Goal: Task Accomplishment & Management: Manage account settings

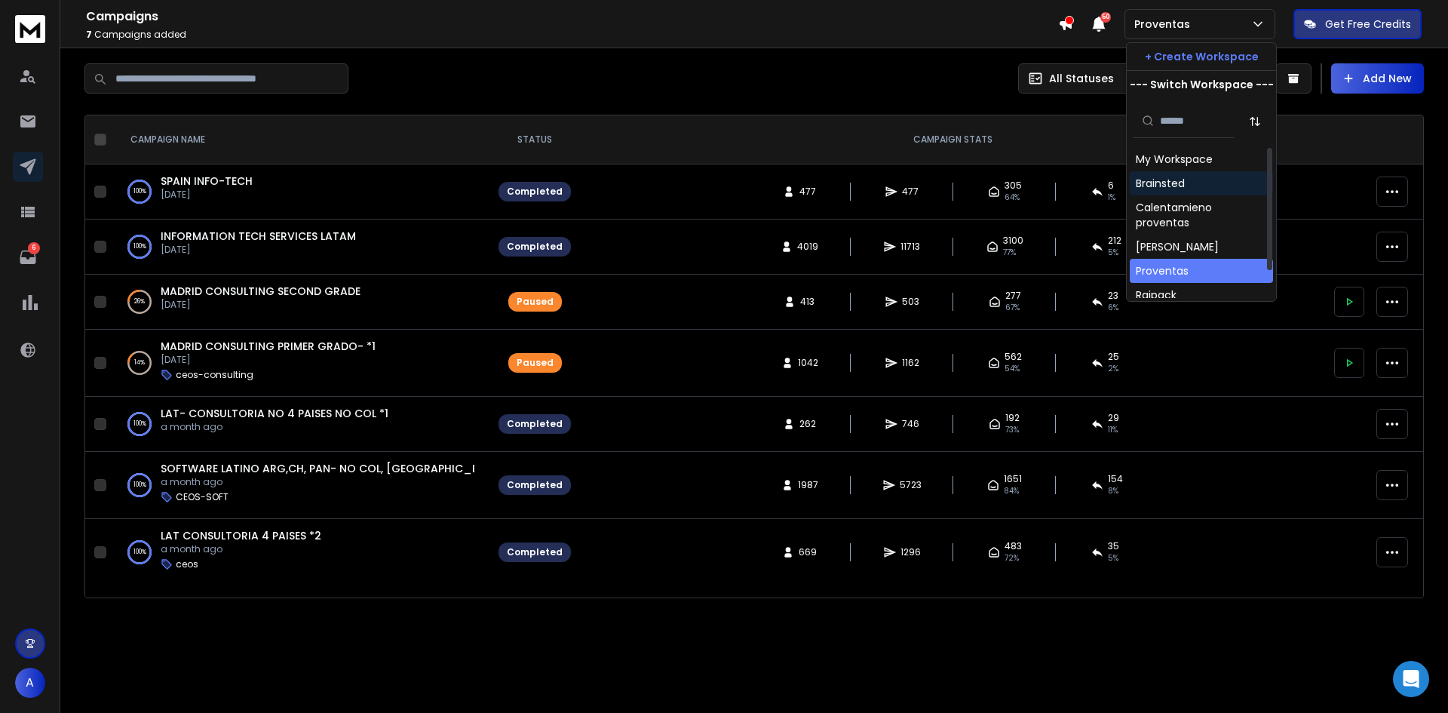
click at [1167, 173] on div "Brainsted" at bounding box center [1200, 183] width 143 height 24
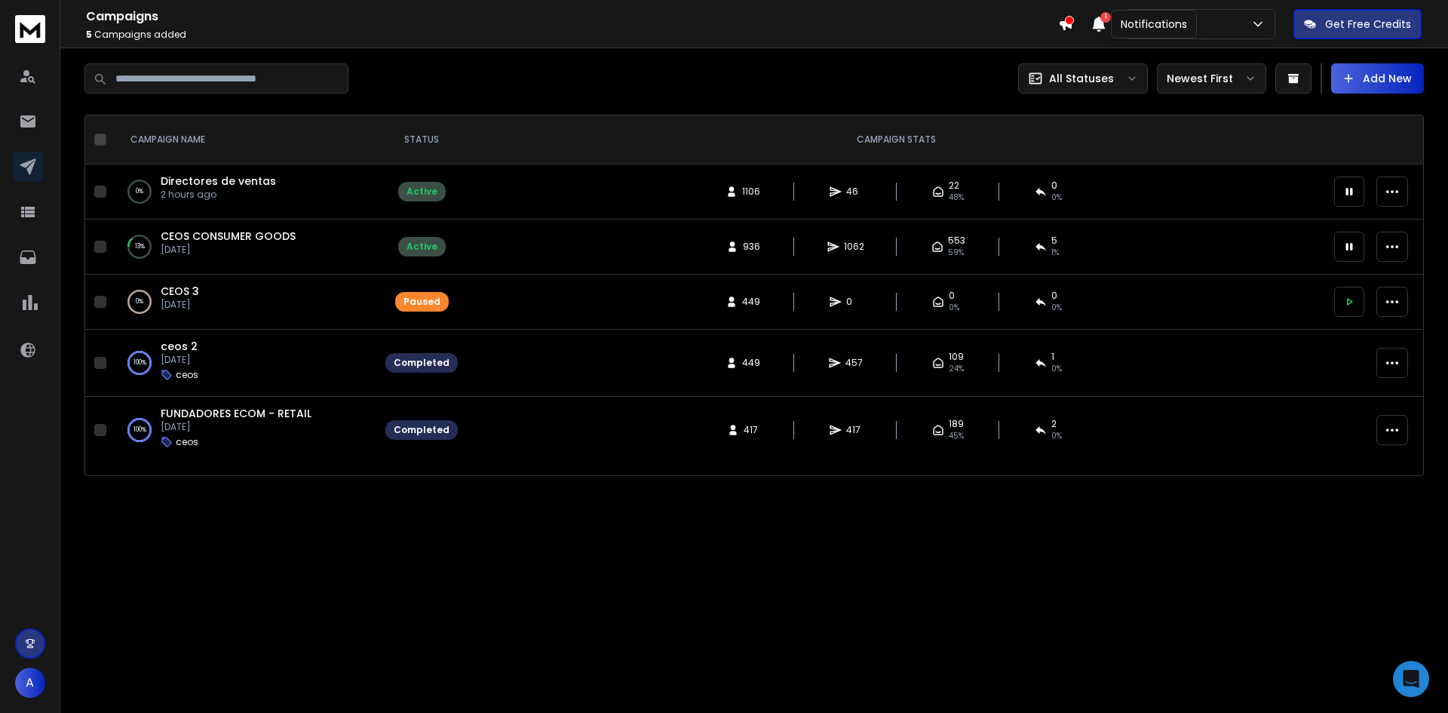
click at [1099, 23] on icon at bounding box center [1099, 23] width 14 height 15
click at [1063, 19] on icon at bounding box center [1065, 24] width 15 height 15
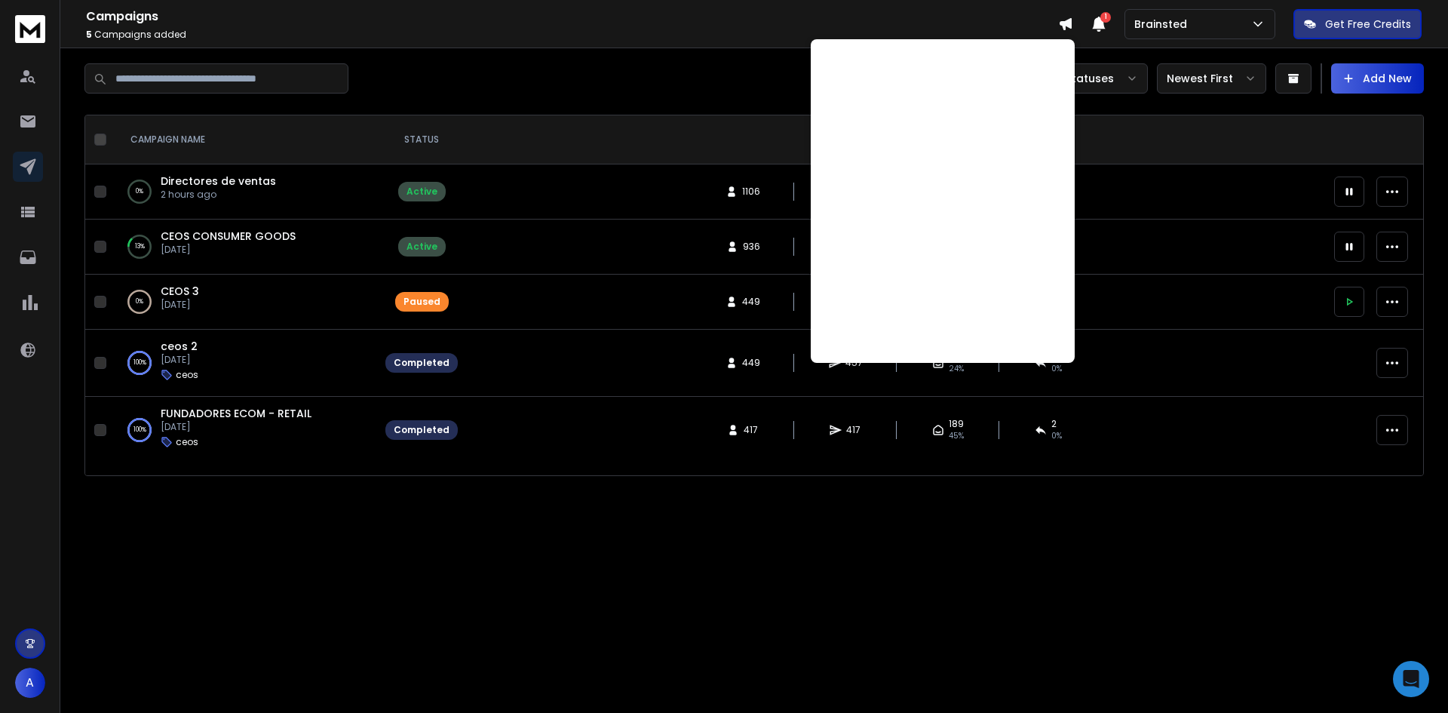
click at [690, 30] on p "5 Campaigns added" at bounding box center [572, 35] width 972 height 12
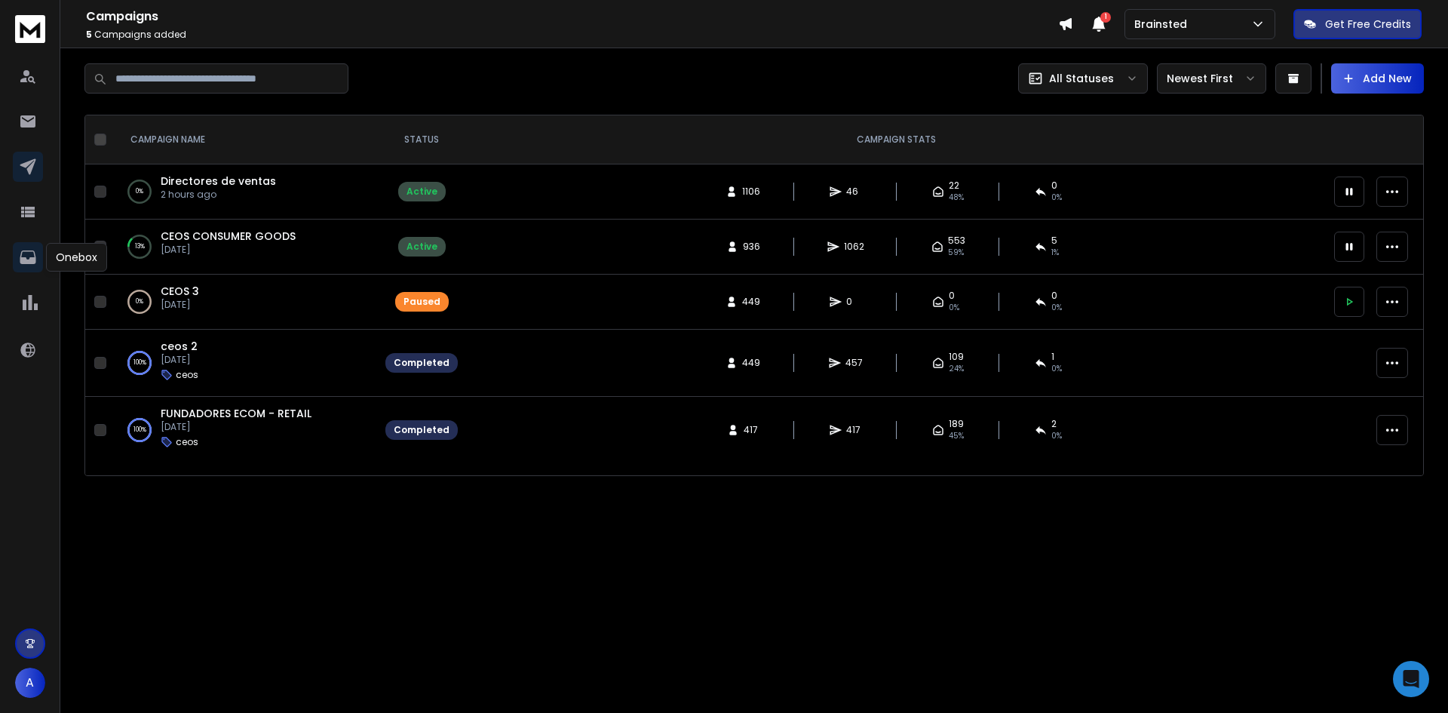
click at [26, 260] on icon at bounding box center [28, 257] width 16 height 14
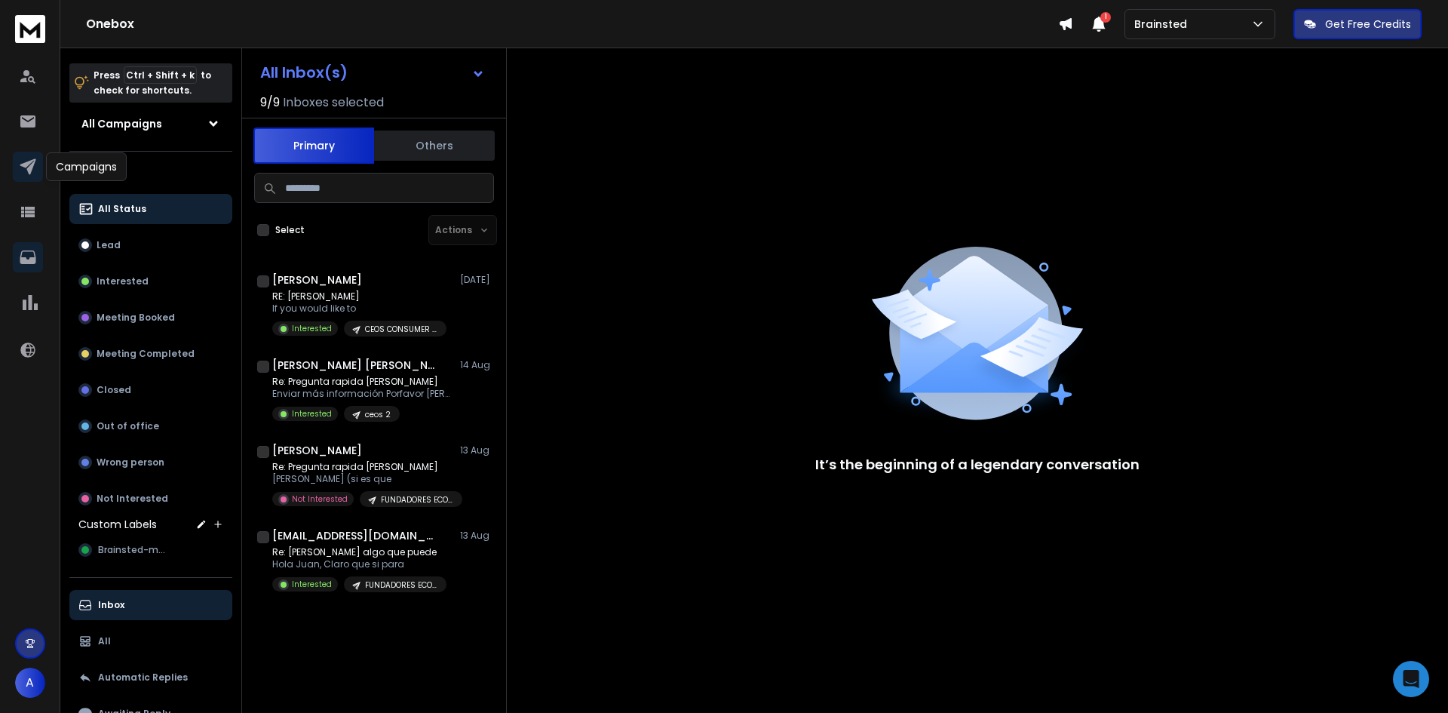
click at [40, 166] on link at bounding box center [28, 167] width 30 height 30
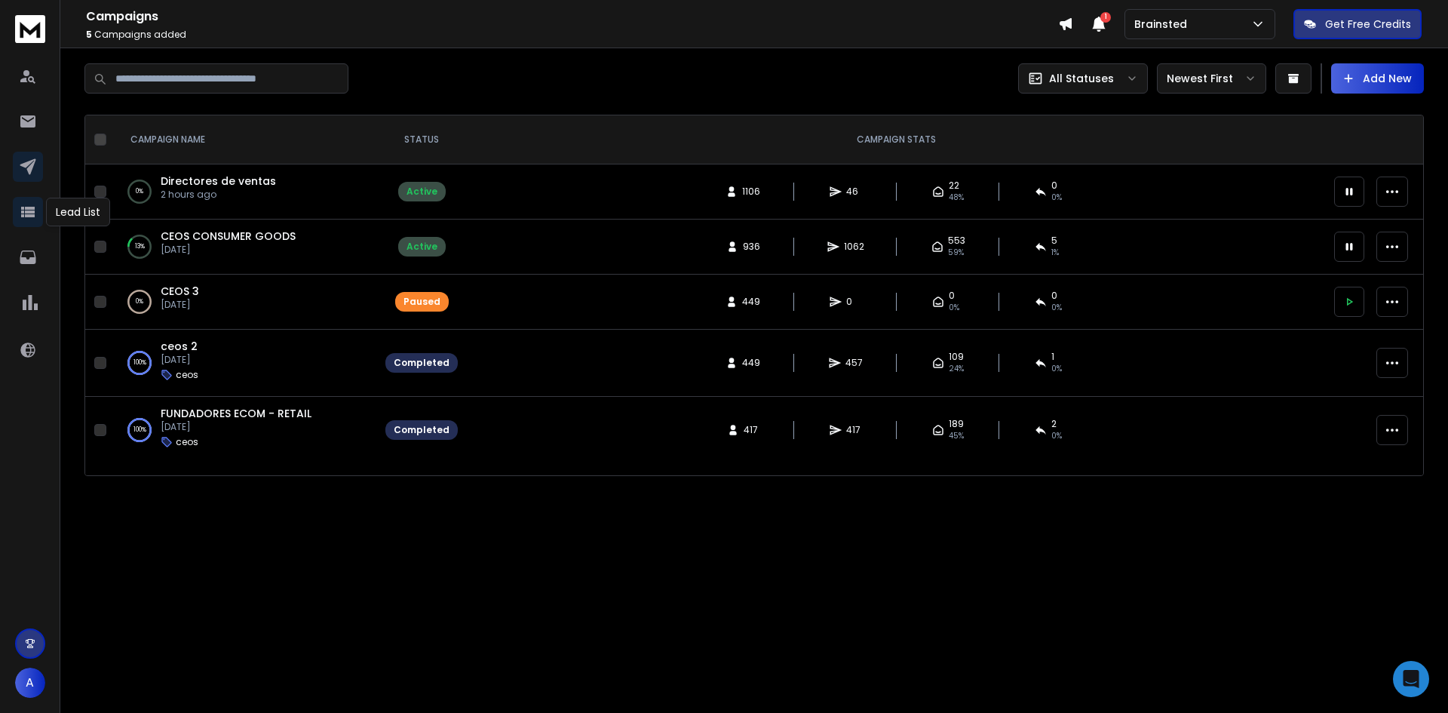
click at [27, 203] on icon at bounding box center [28, 212] width 18 height 18
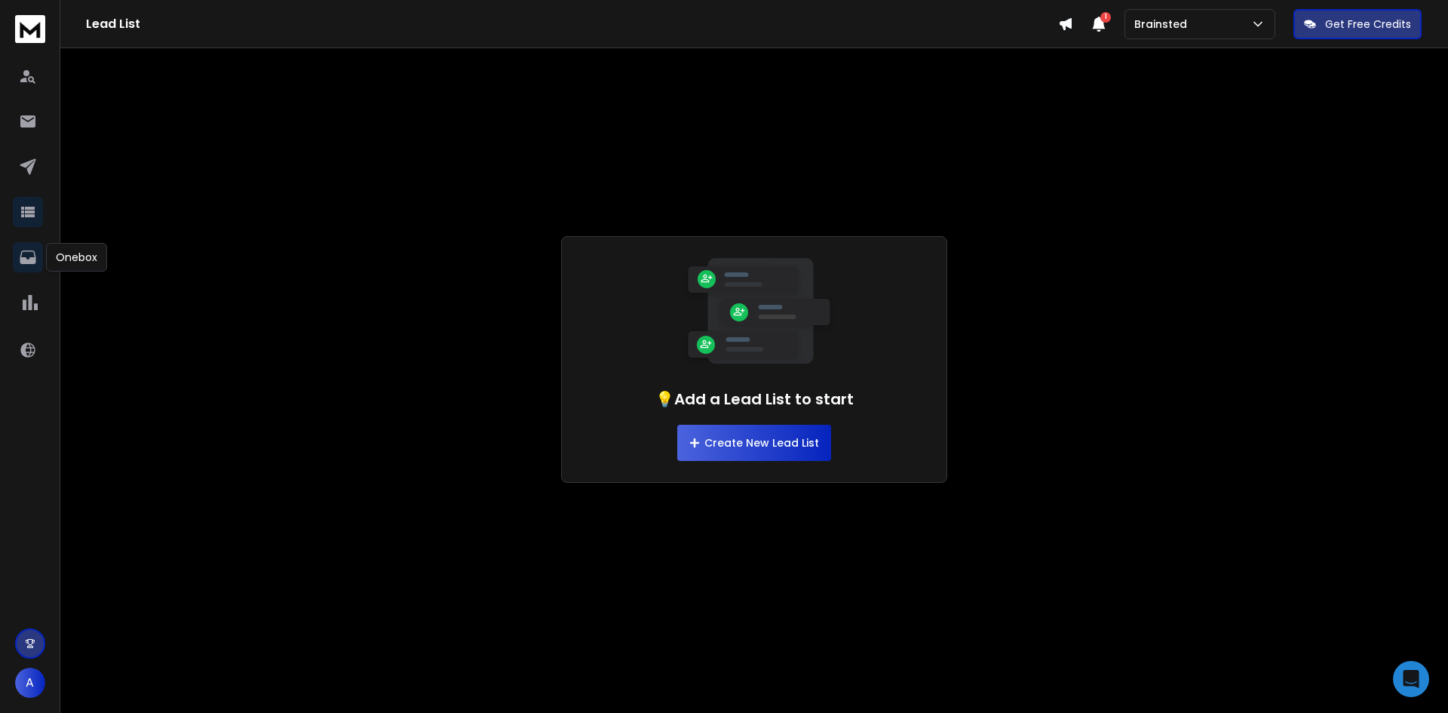
click at [20, 262] on icon at bounding box center [28, 257] width 18 height 18
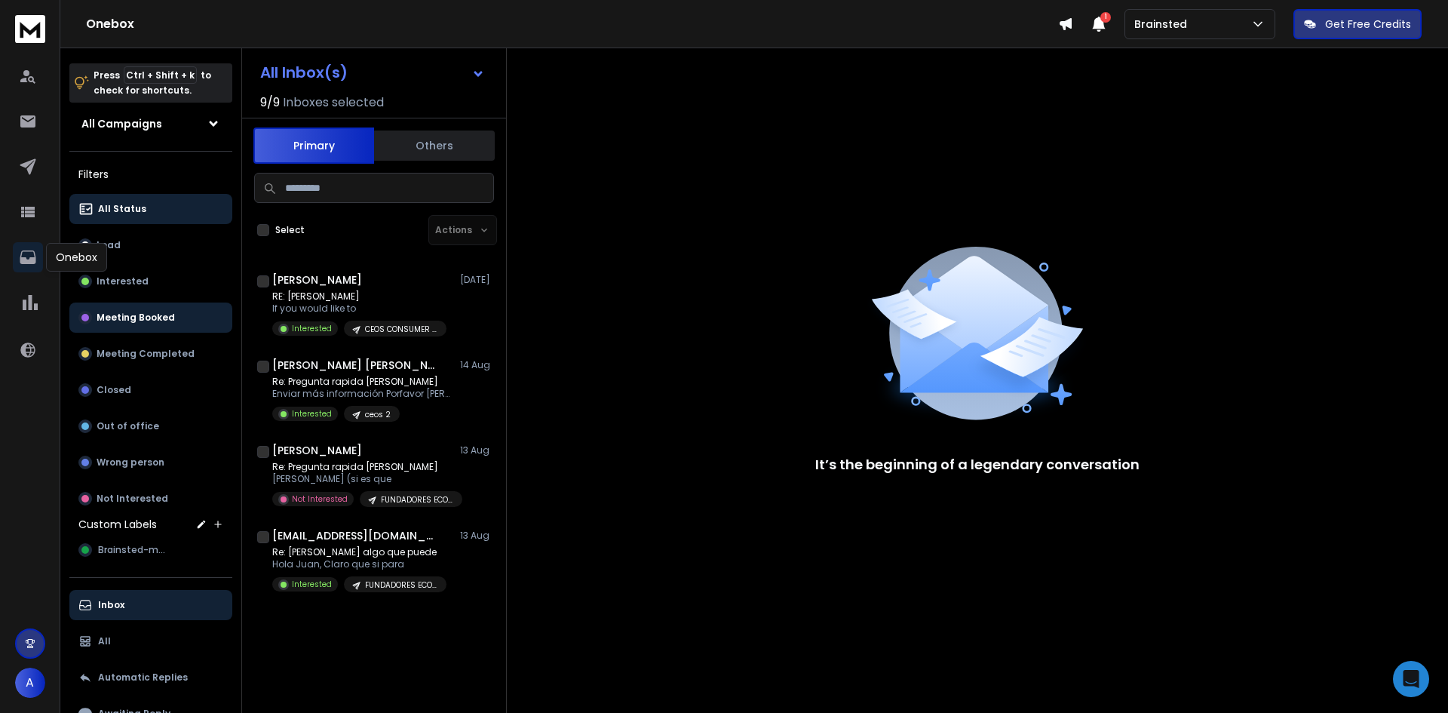
click at [152, 305] on button "Meeting Booked" at bounding box center [150, 317] width 163 height 30
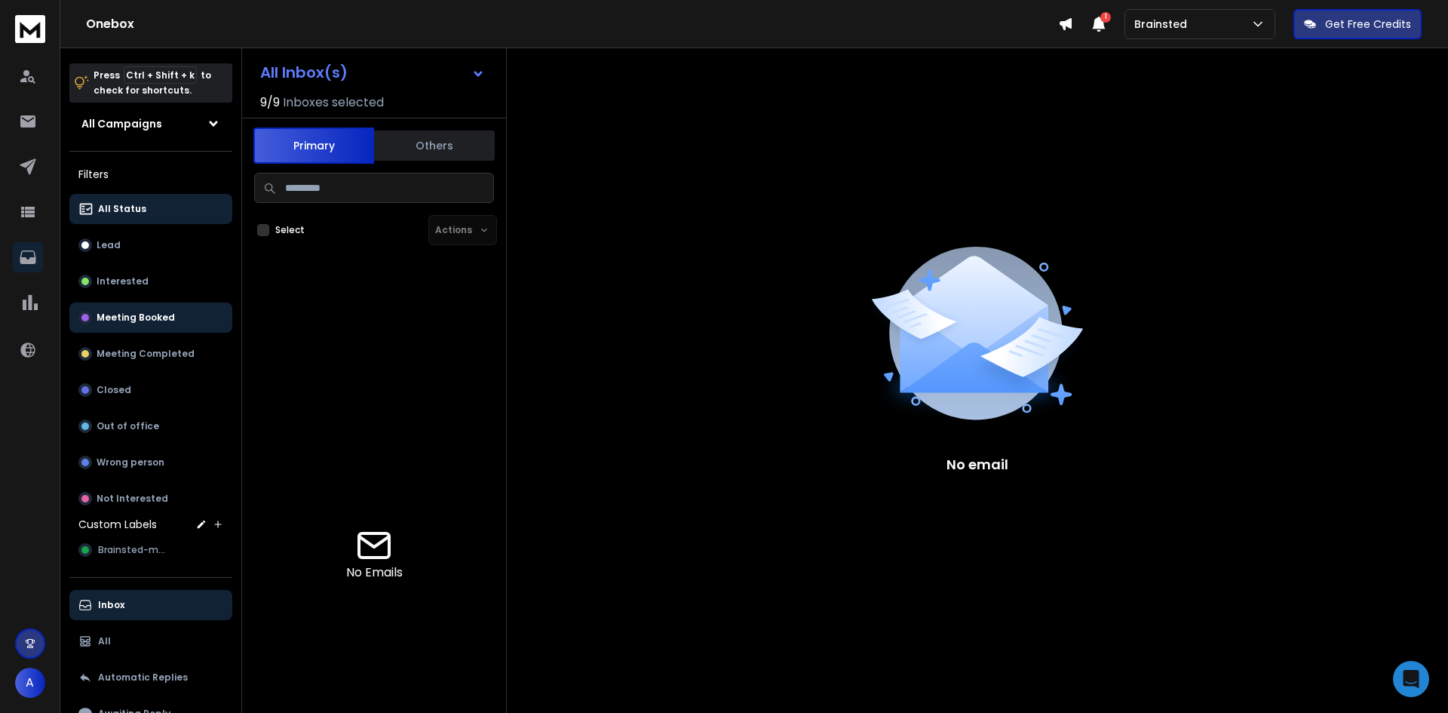
click at [121, 212] on p "All Status" at bounding box center [122, 209] width 48 height 12
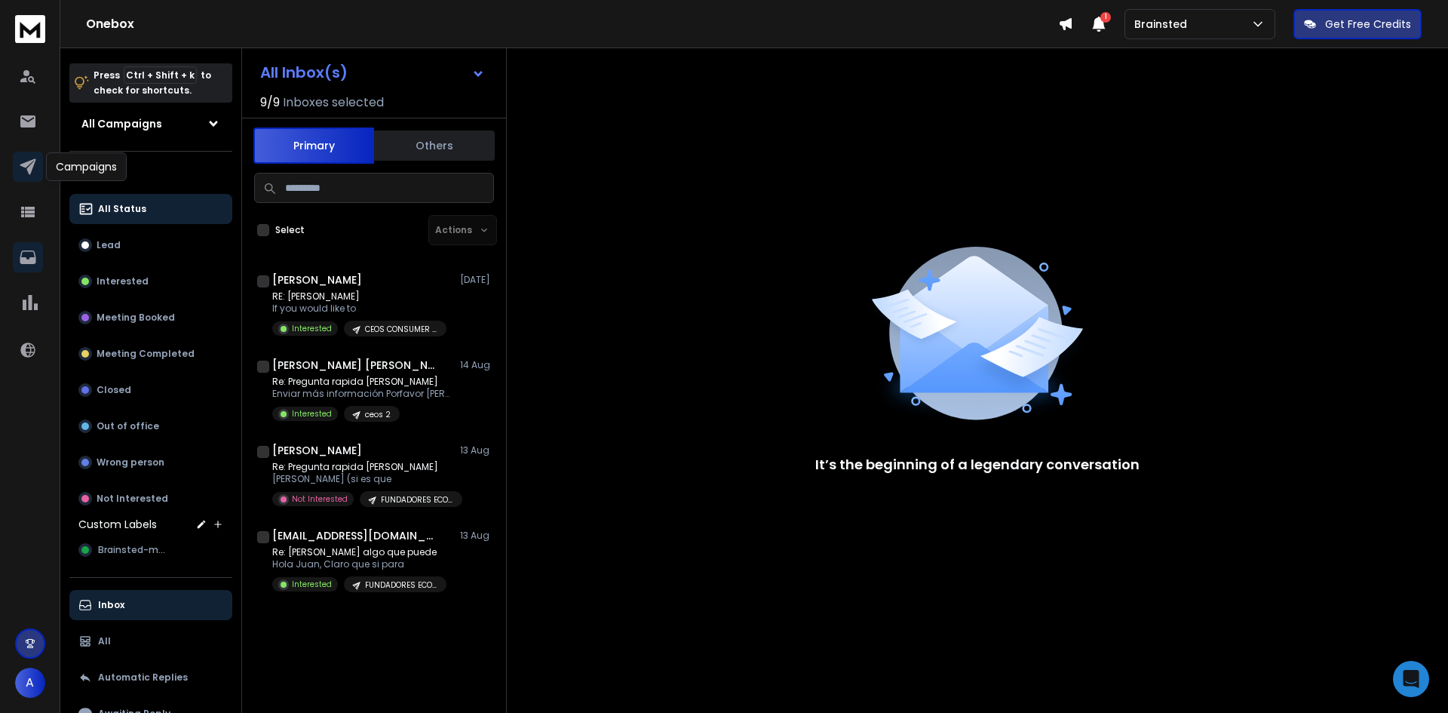
click at [36, 159] on icon at bounding box center [28, 167] width 18 height 18
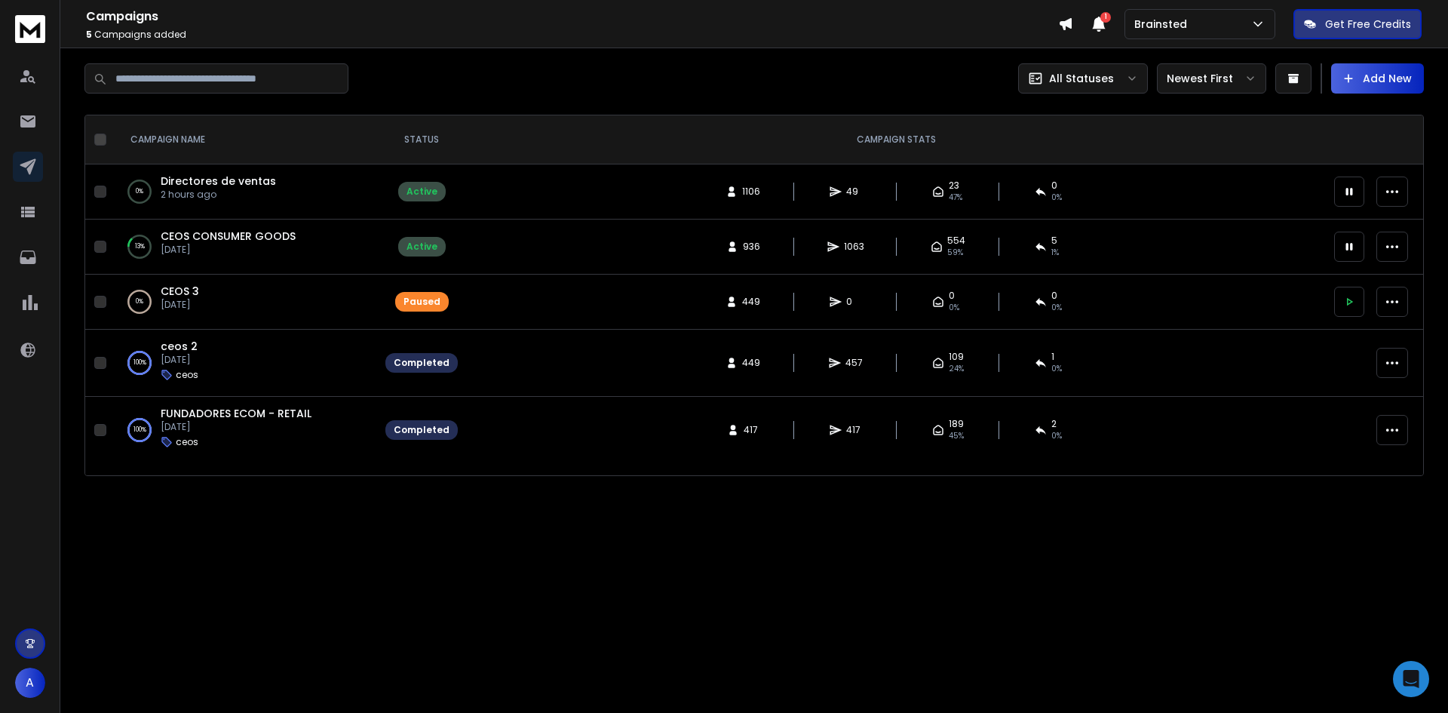
click at [247, 179] on span "Directores de ventas" at bounding box center [218, 180] width 115 height 15
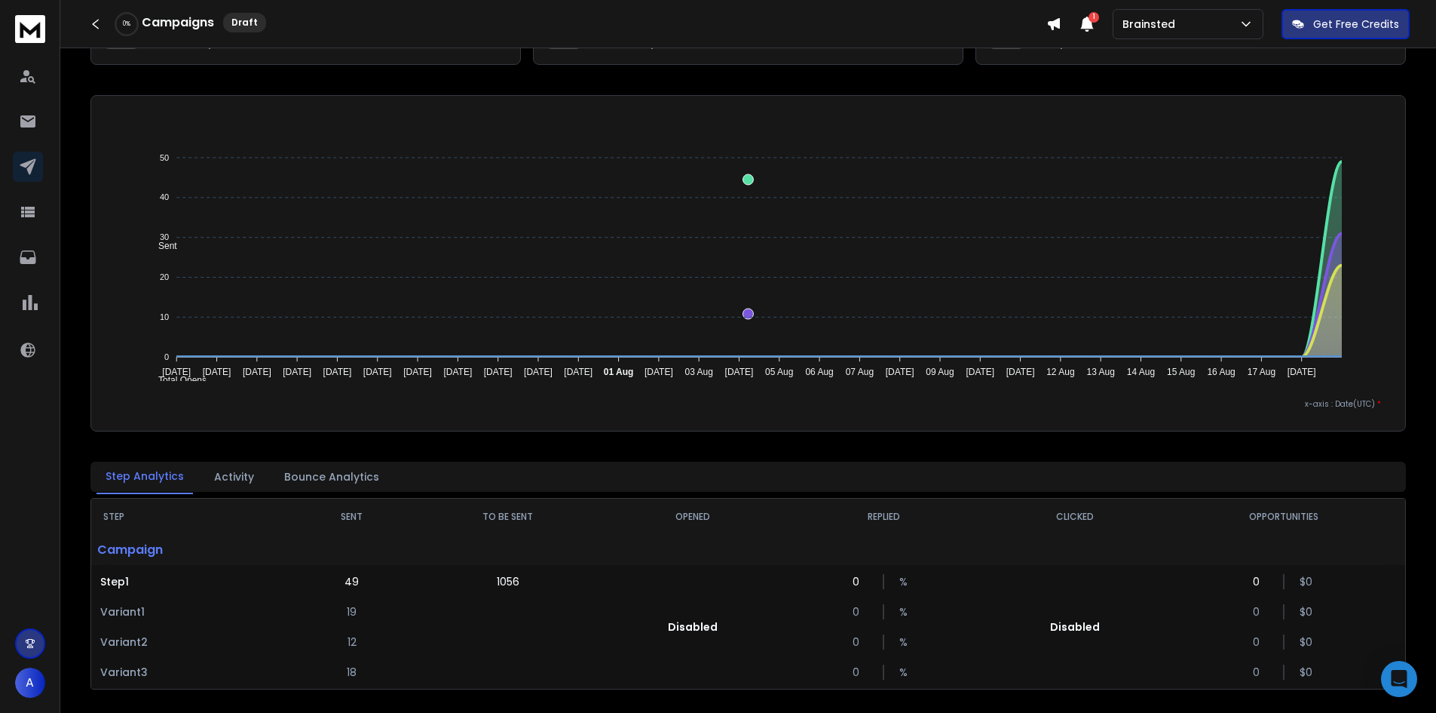
scroll to position [262, 0]
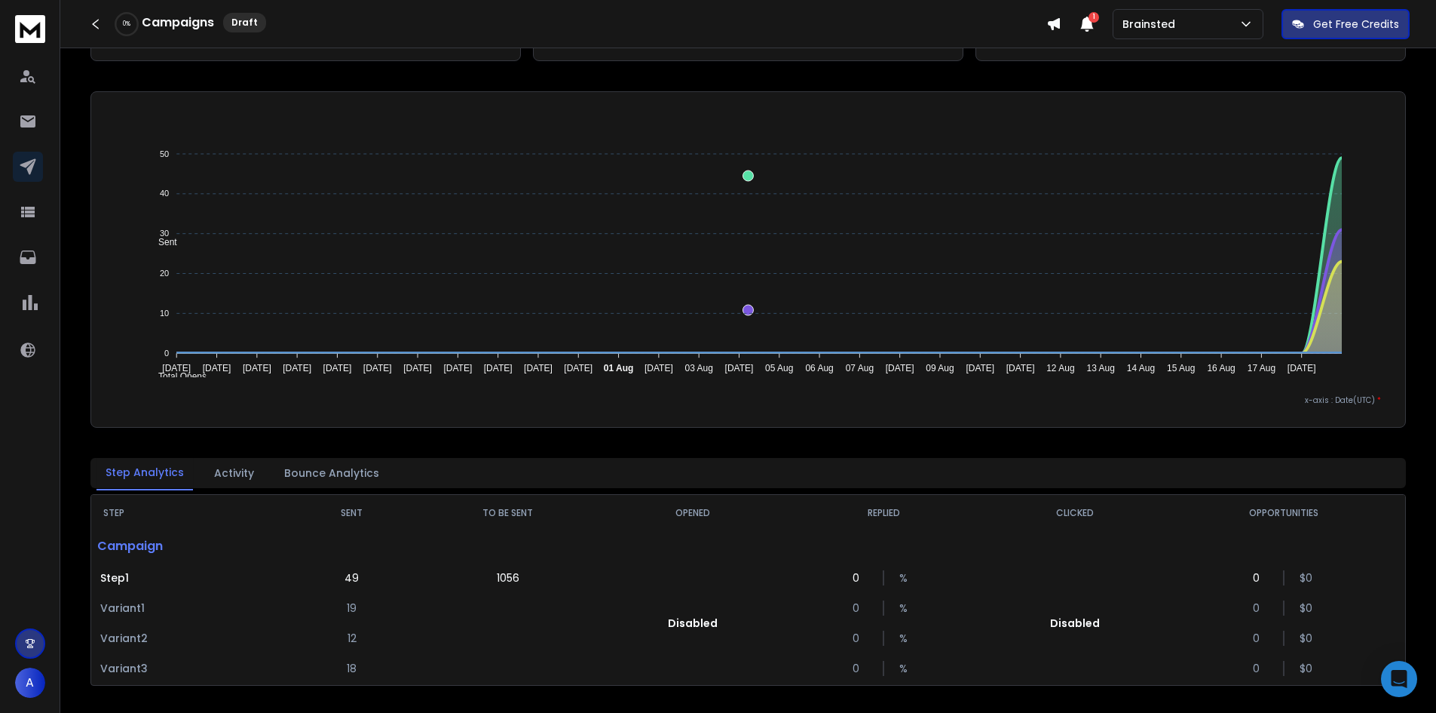
click at [106, 23] on div "0 % Campaigns Draft" at bounding box center [176, 24] width 180 height 30
click at [87, 20] on button at bounding box center [96, 24] width 20 height 30
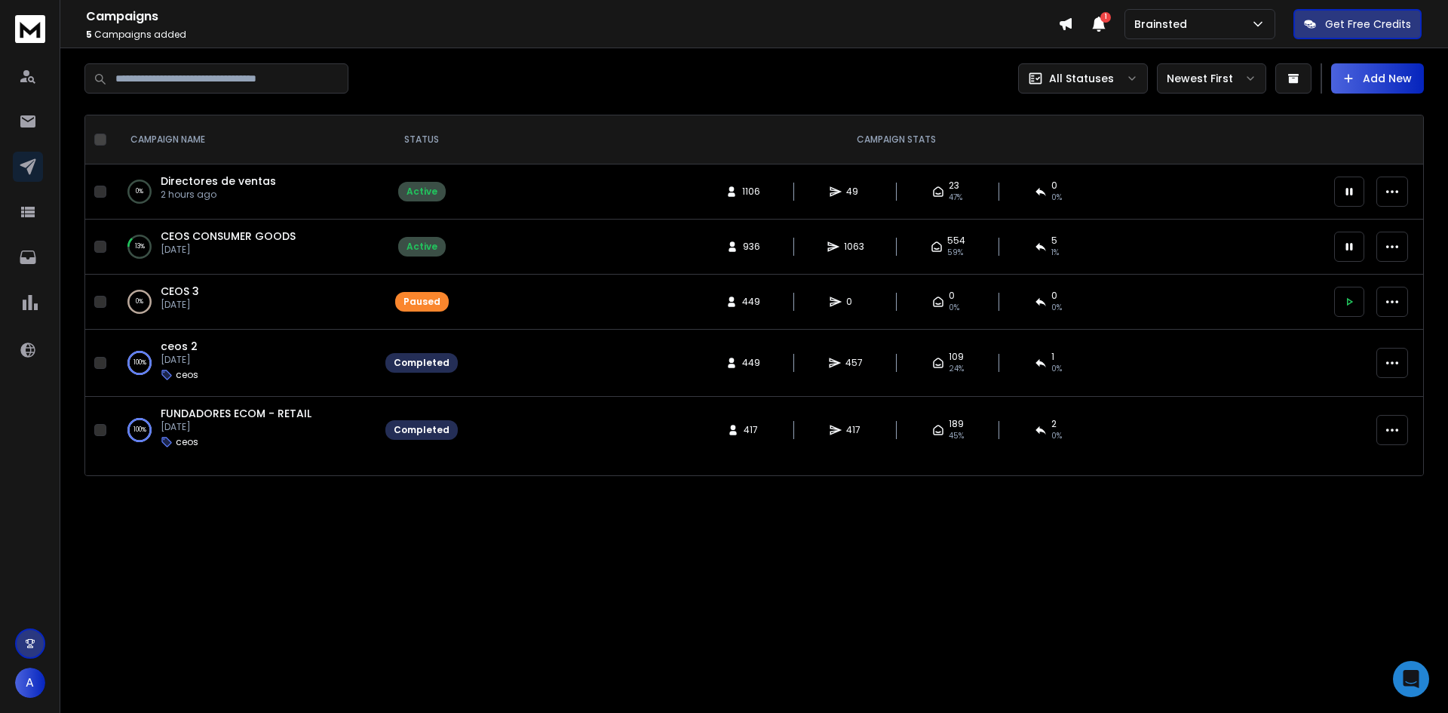
click at [229, 179] on span "Directores de ventas" at bounding box center [218, 180] width 115 height 15
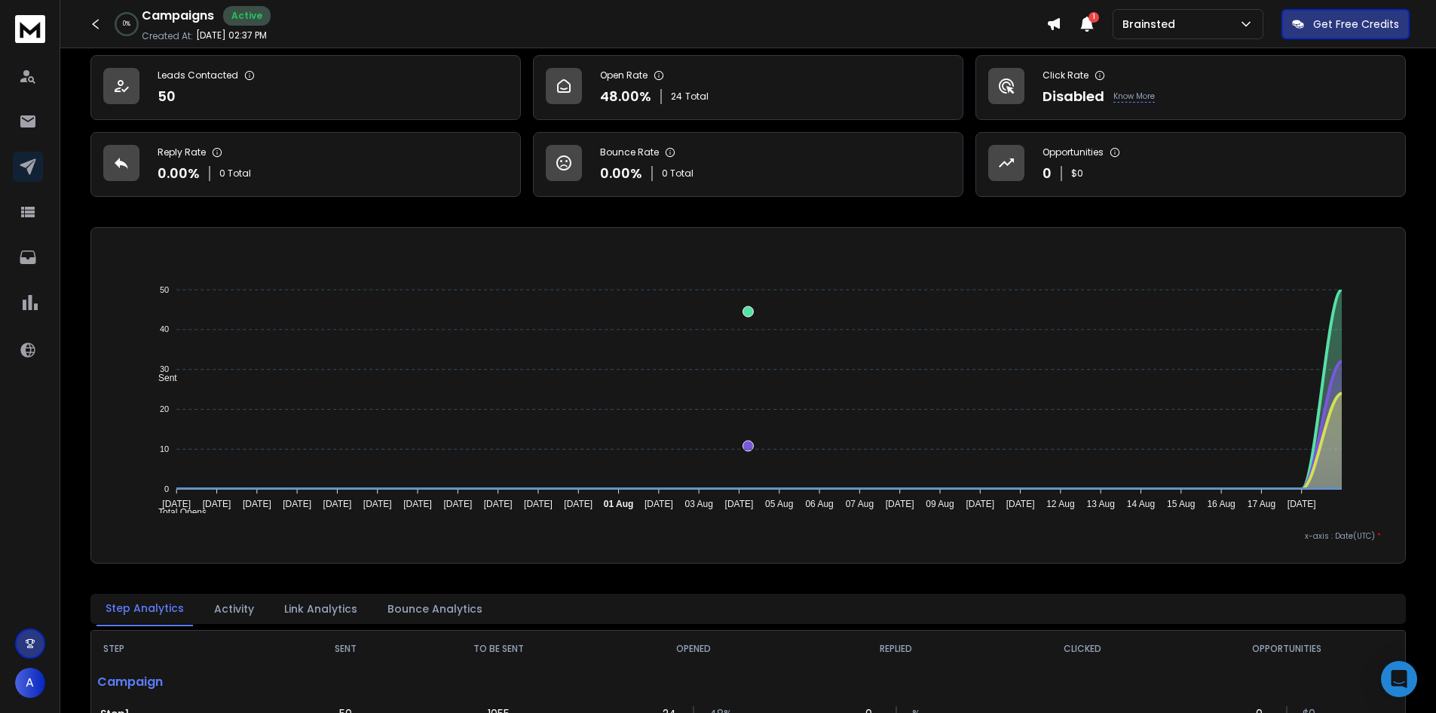
scroll to position [27, 0]
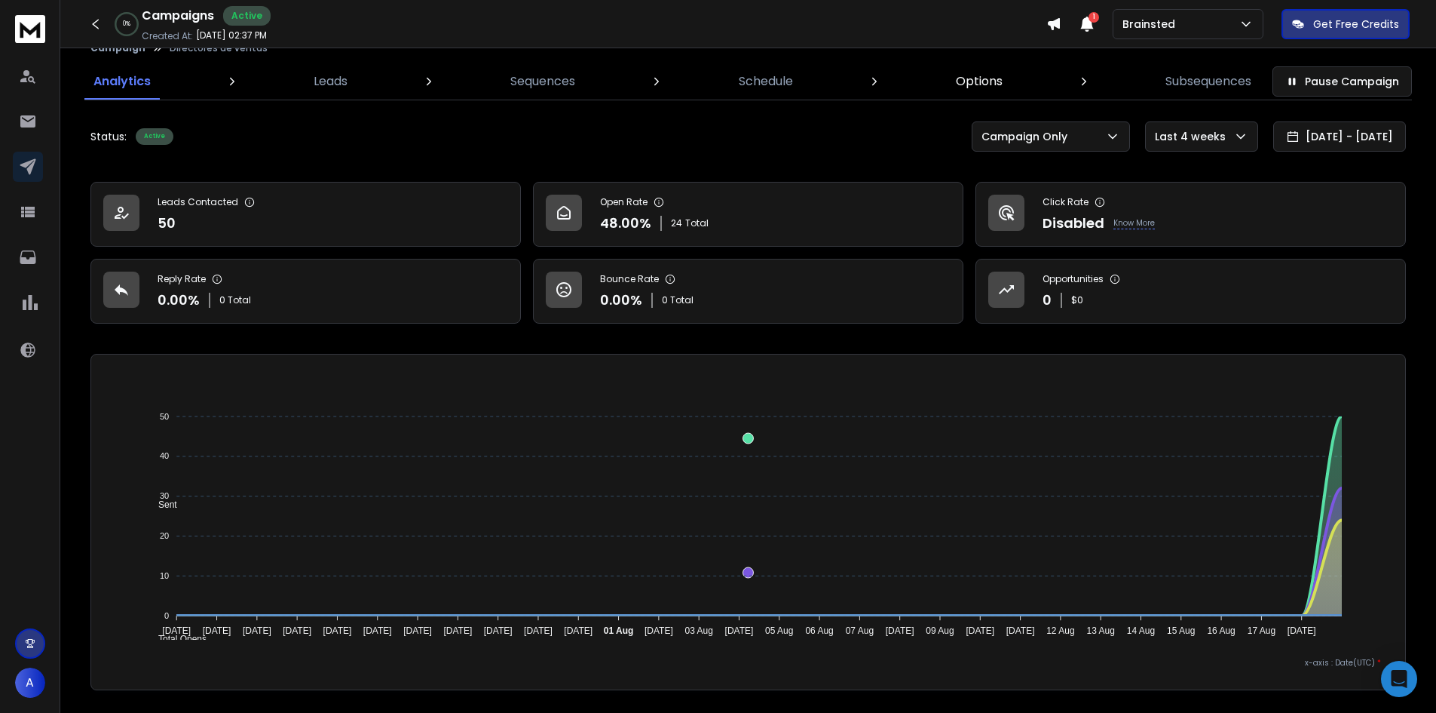
click at [990, 82] on p "Options" at bounding box center [979, 81] width 47 height 18
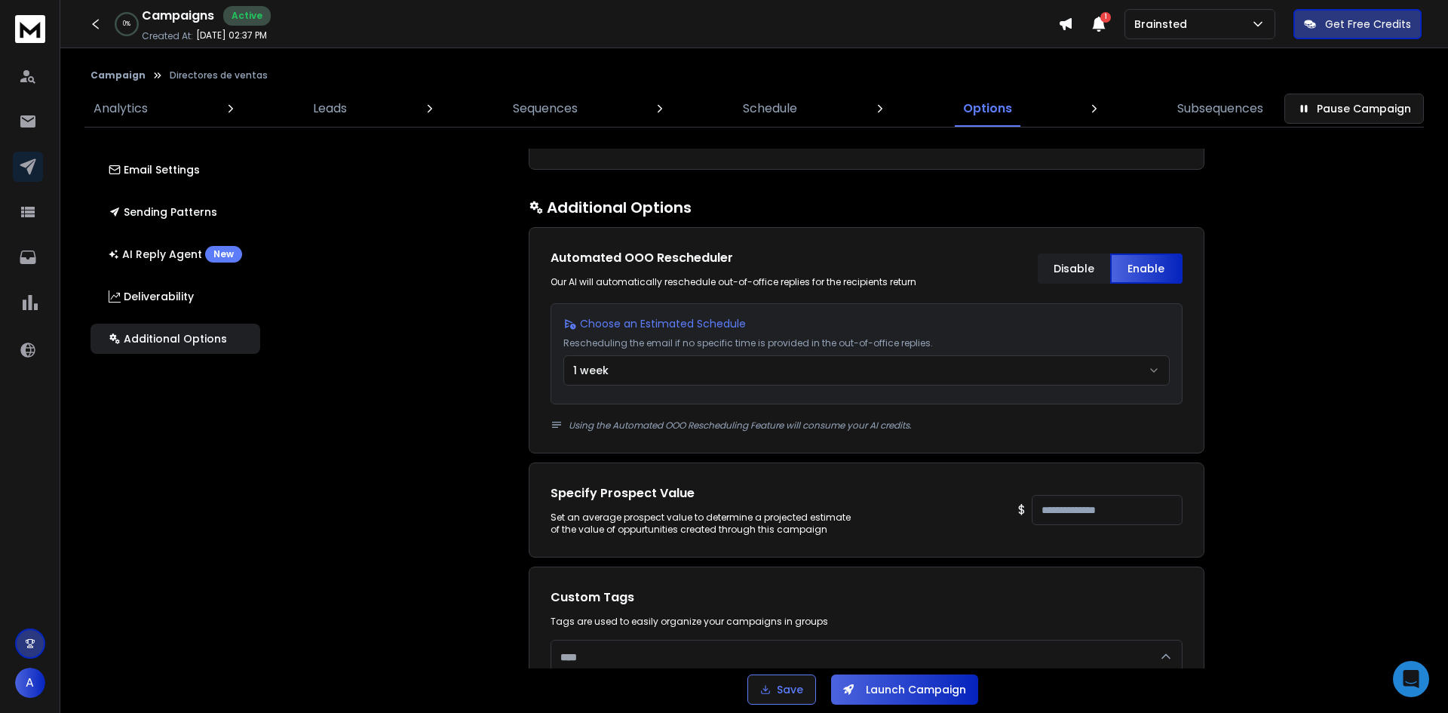
scroll to position [2714, 0]
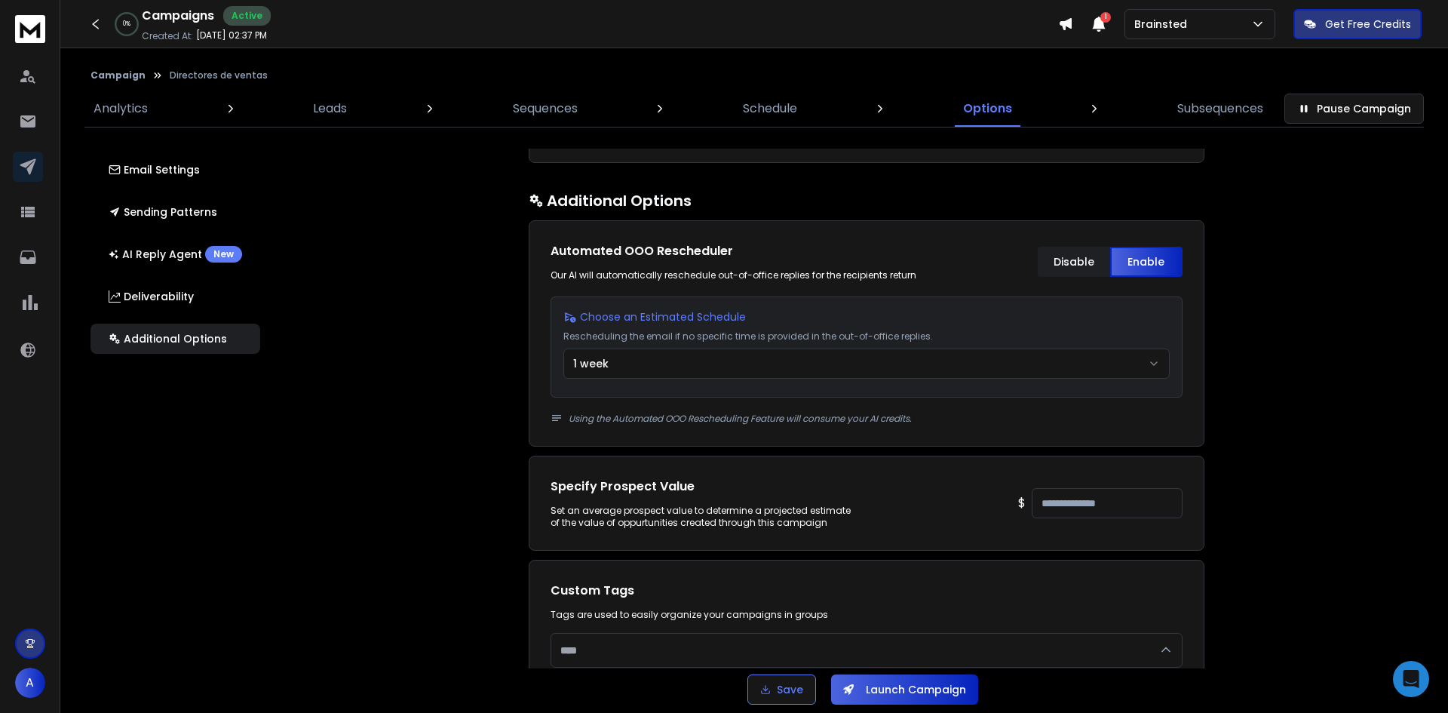
click at [894, 704] on div "Get only verified leads with our AI-powered Lead Finder, starting at $22/mo Try…" at bounding box center [724, 356] width 1448 height 713
click at [894, 687] on button "Launch Campaign" at bounding box center [904, 689] width 147 height 30
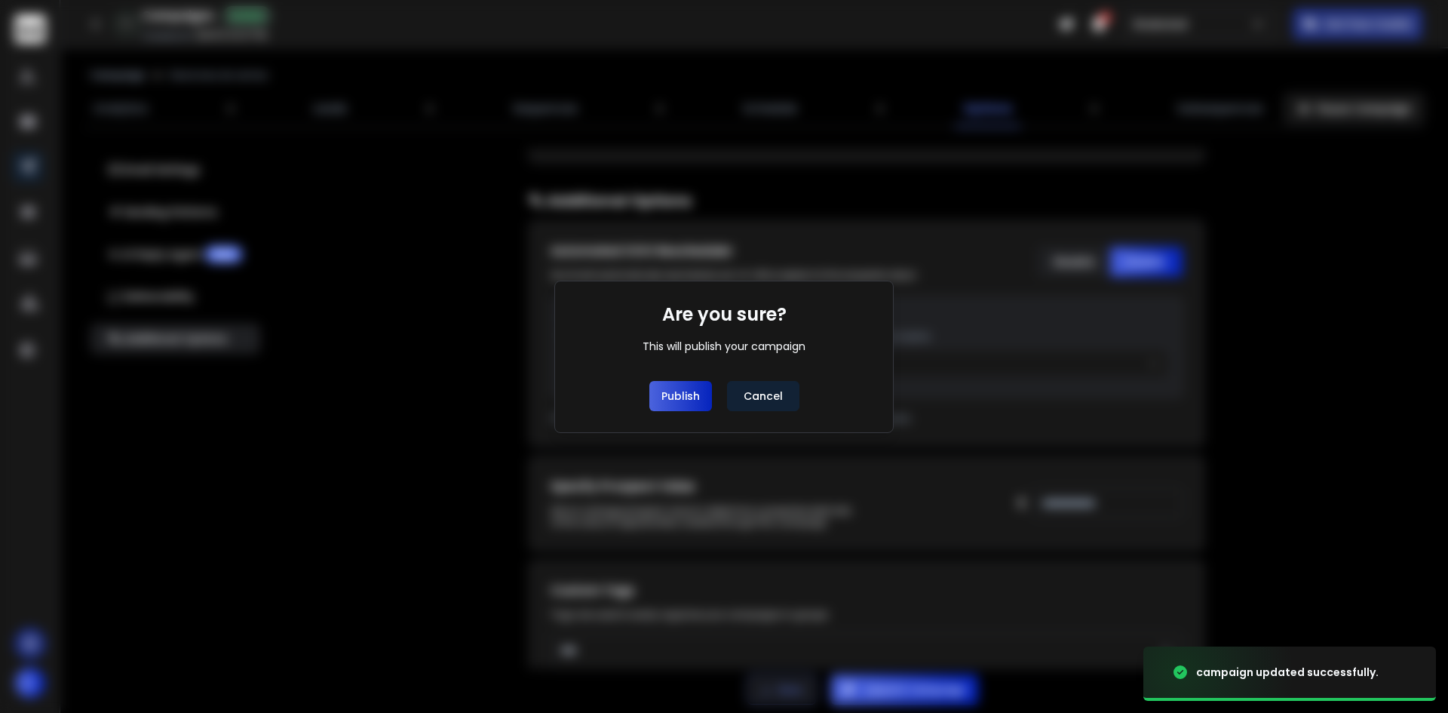
click at [674, 400] on button "Publish" at bounding box center [680, 396] width 63 height 30
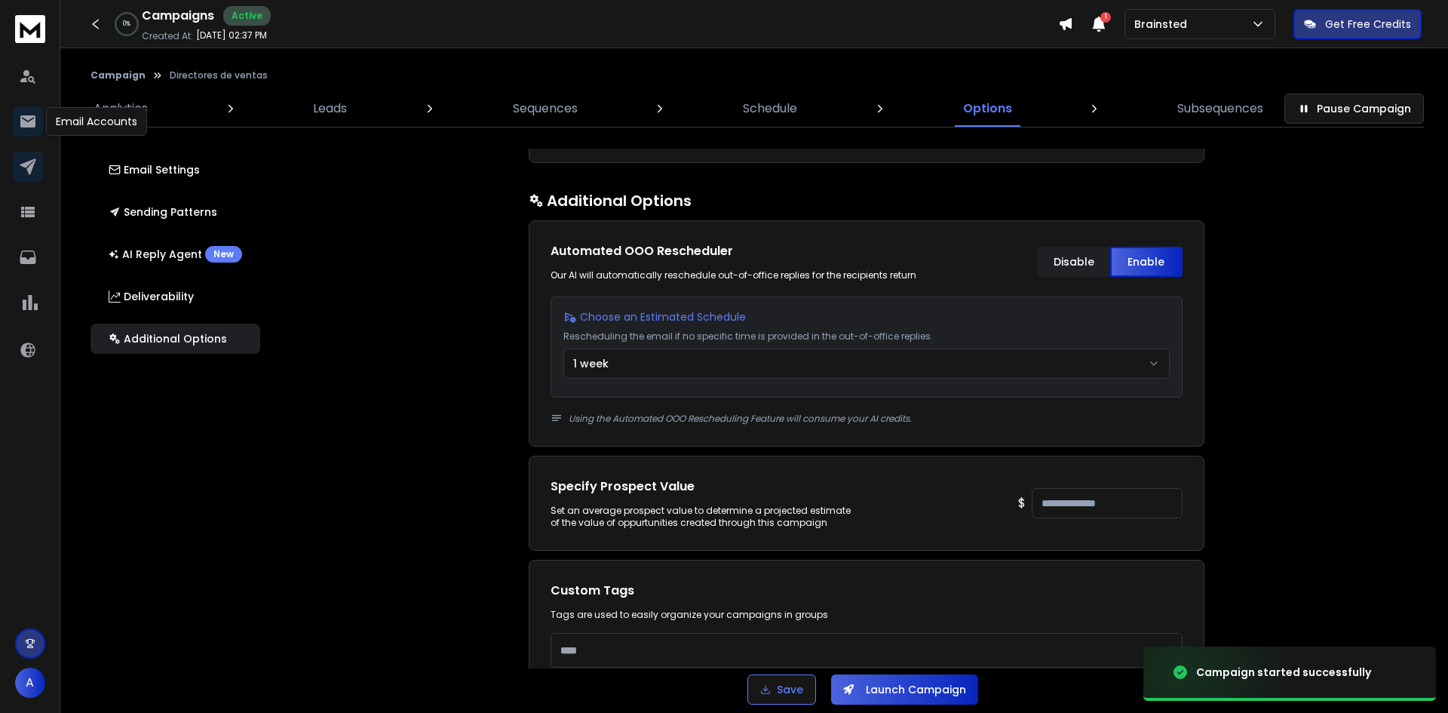
click at [37, 117] on link at bounding box center [28, 121] width 30 height 30
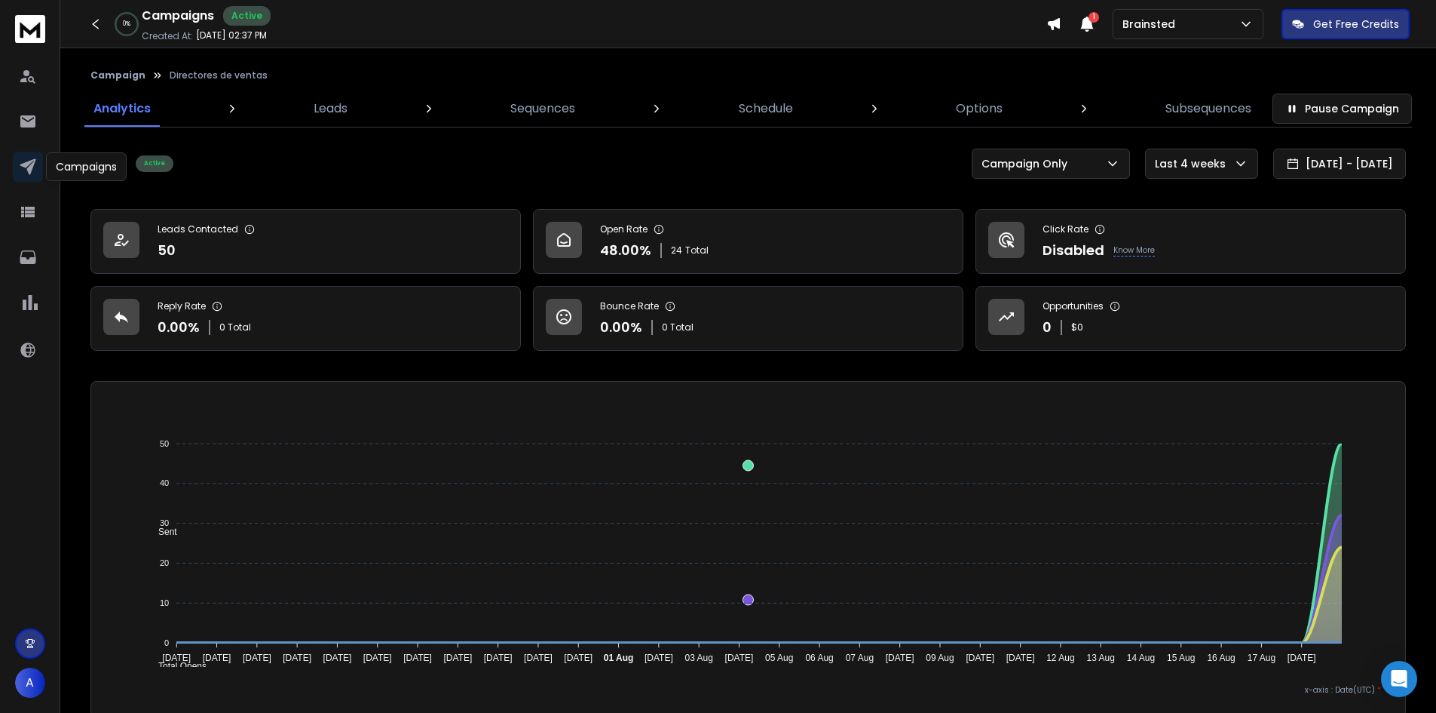
click at [36, 173] on icon at bounding box center [28, 167] width 18 height 18
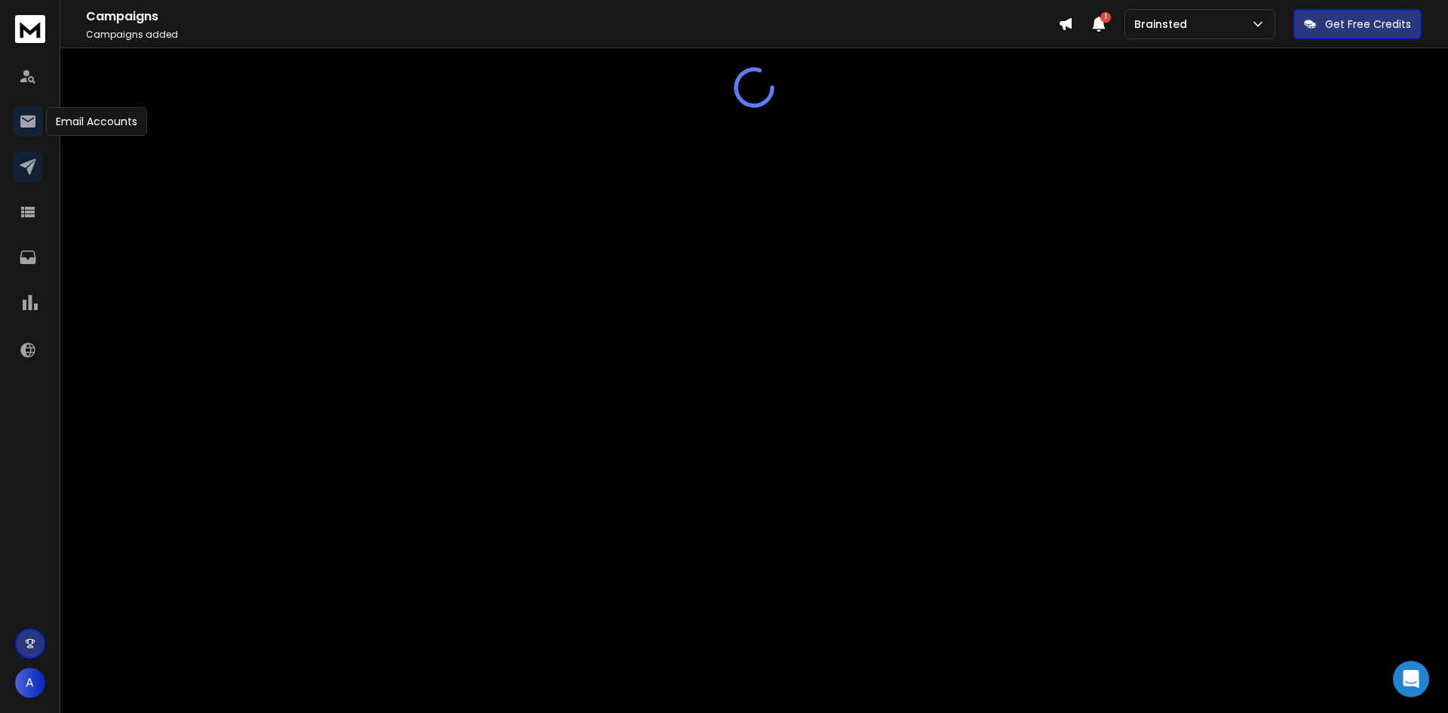
click at [35, 127] on icon at bounding box center [27, 121] width 15 height 12
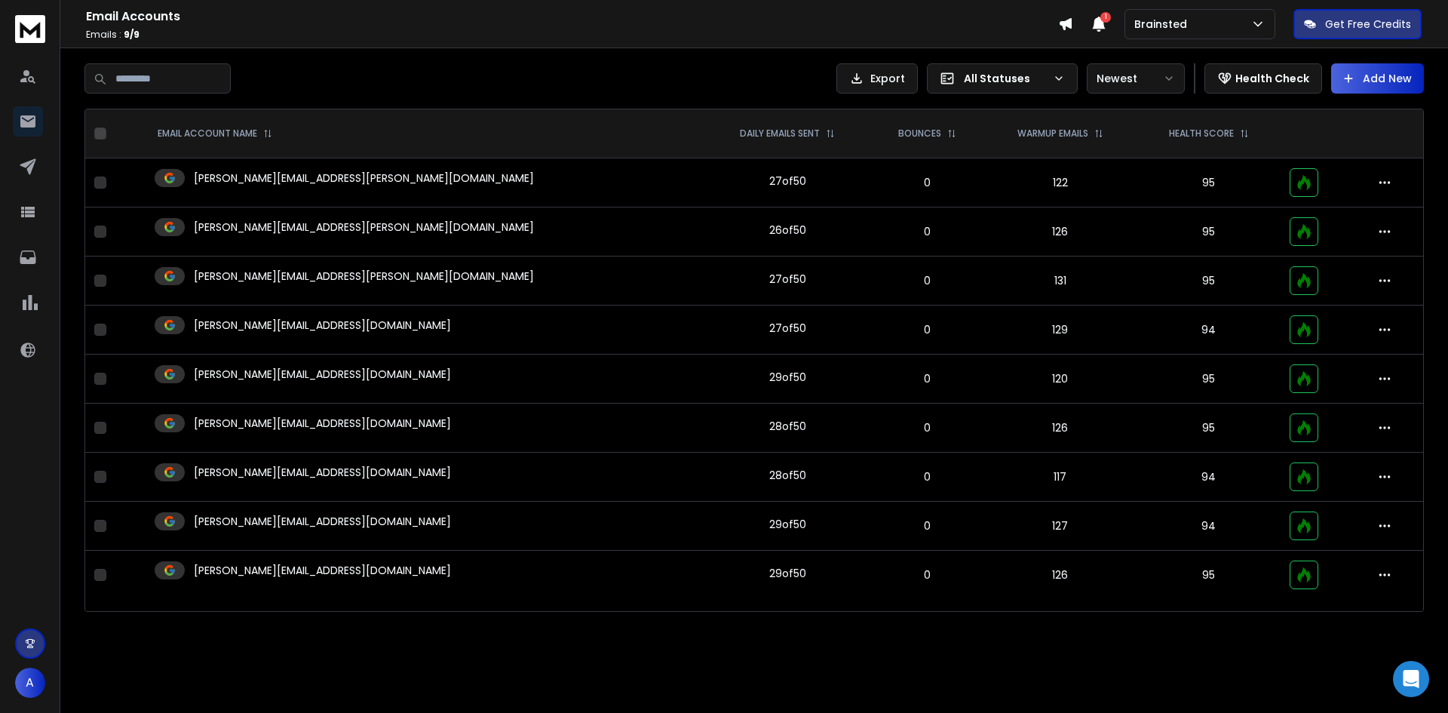
click at [1095, 23] on icon at bounding box center [1098, 24] width 15 height 15
